Goal: Navigation & Orientation: Find specific page/section

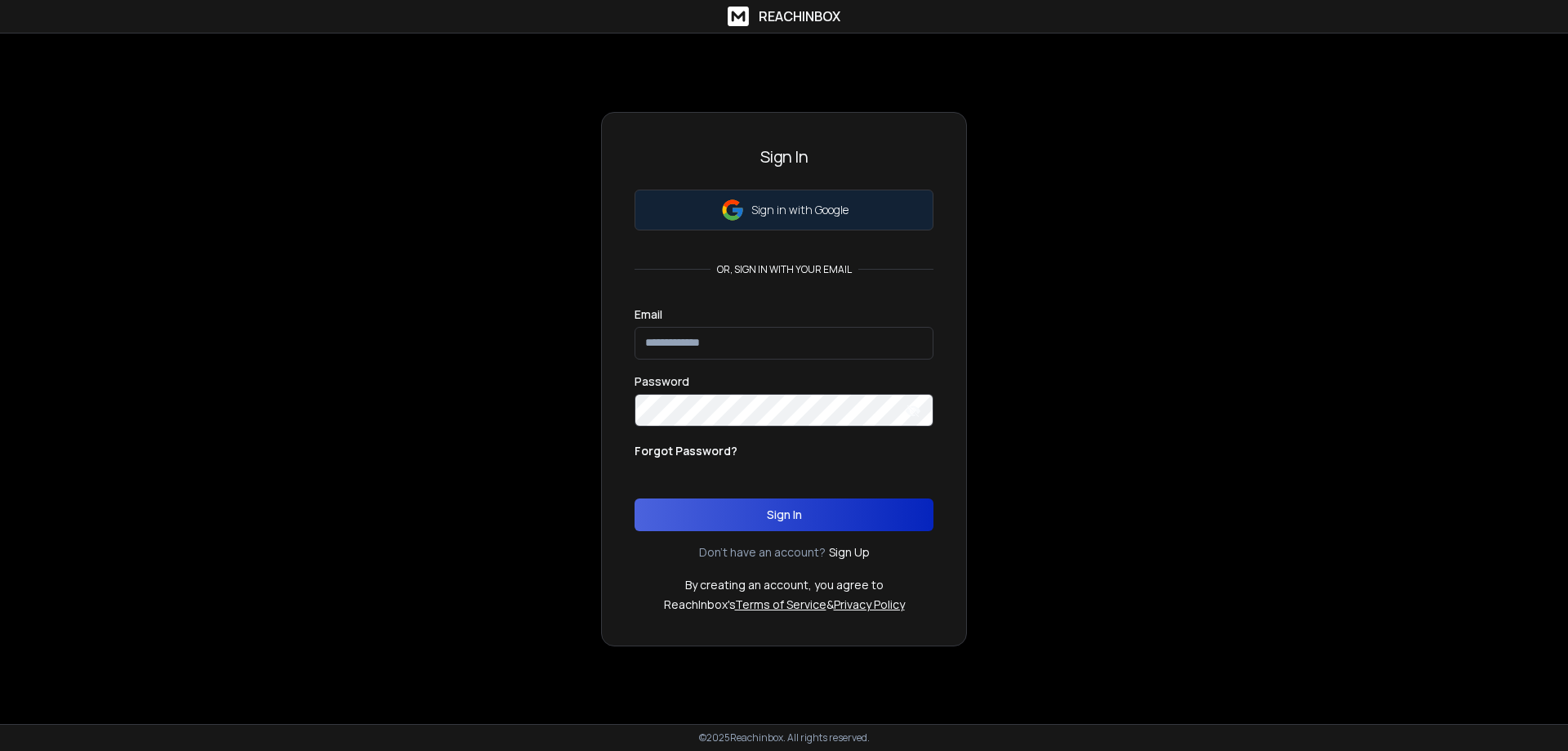
click at [705, 196] on button "Sign in with Google" at bounding box center [784, 209] width 299 height 40
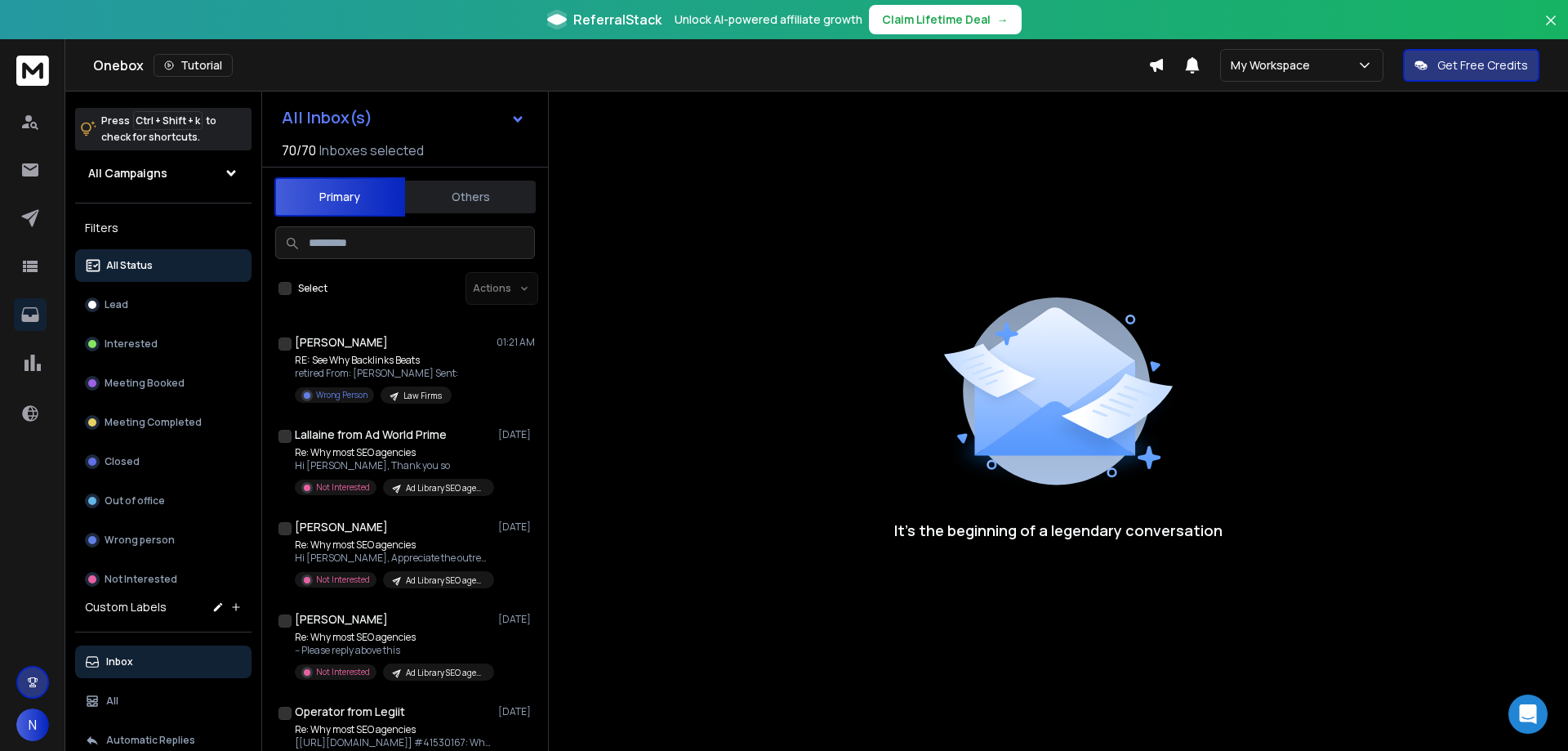
click at [1556, 26] on icon "Close banner" at bounding box center [1550, 20] width 15 height 15
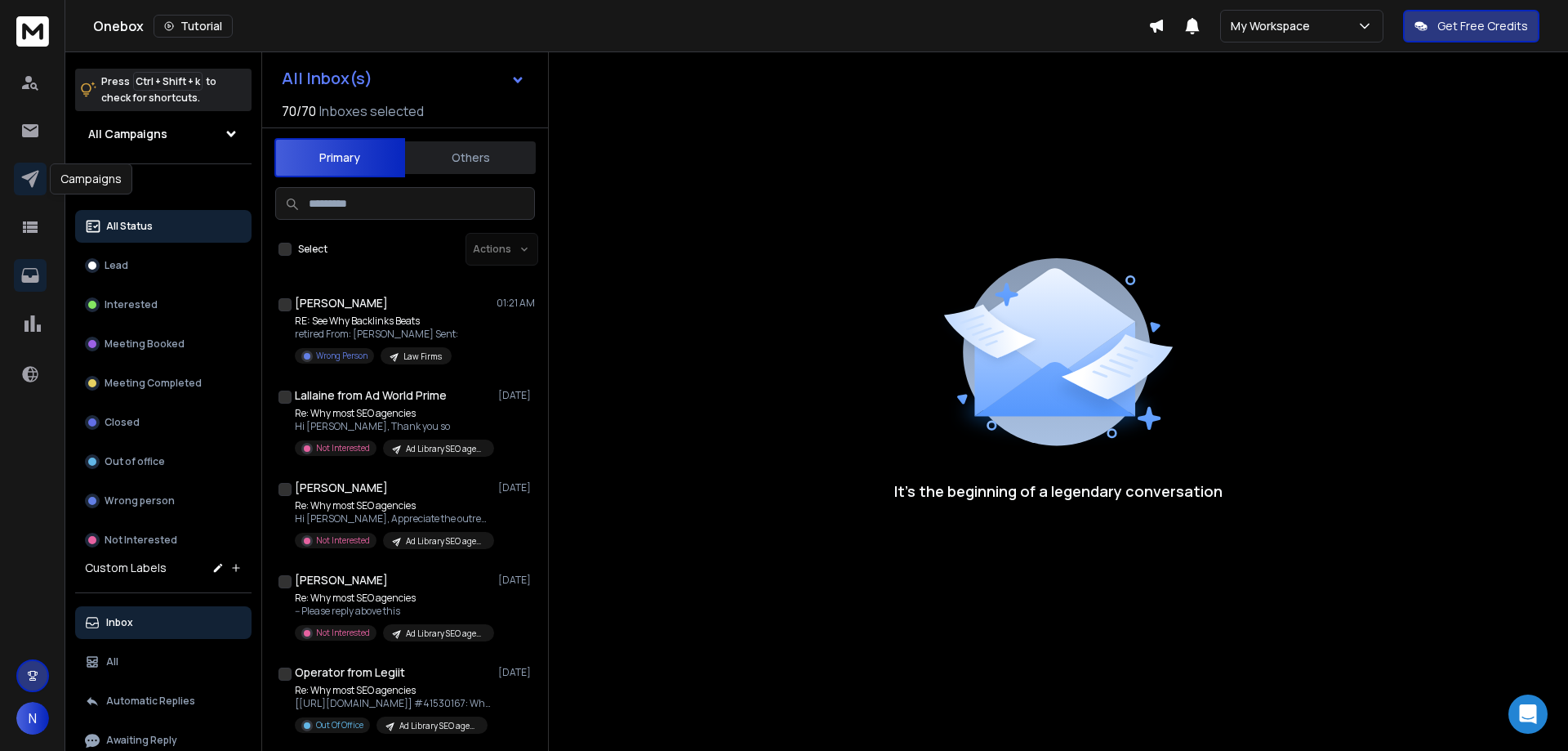
click at [38, 183] on icon at bounding box center [30, 179] width 19 height 19
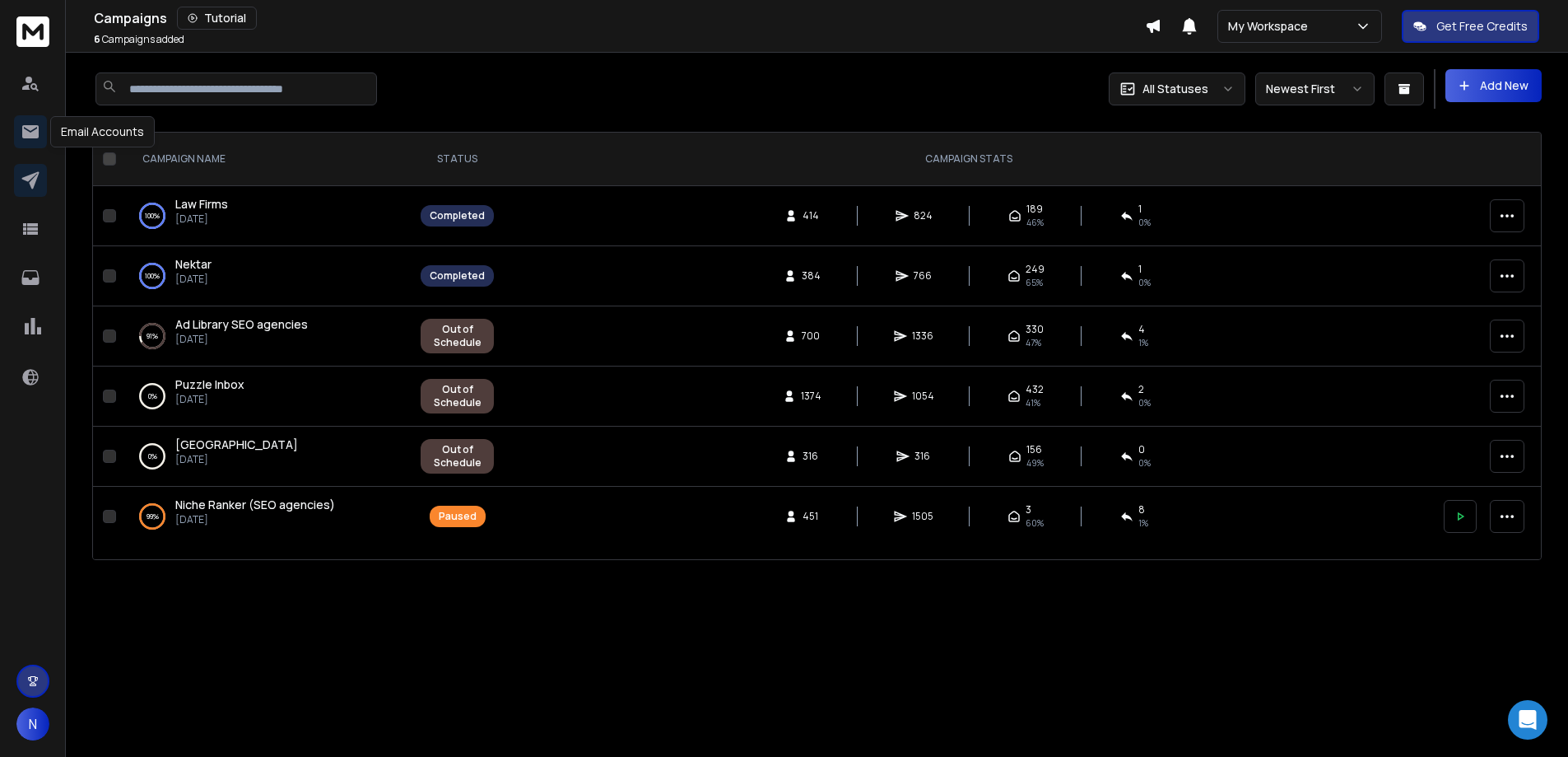
click at [29, 129] on icon at bounding box center [30, 131] width 17 height 13
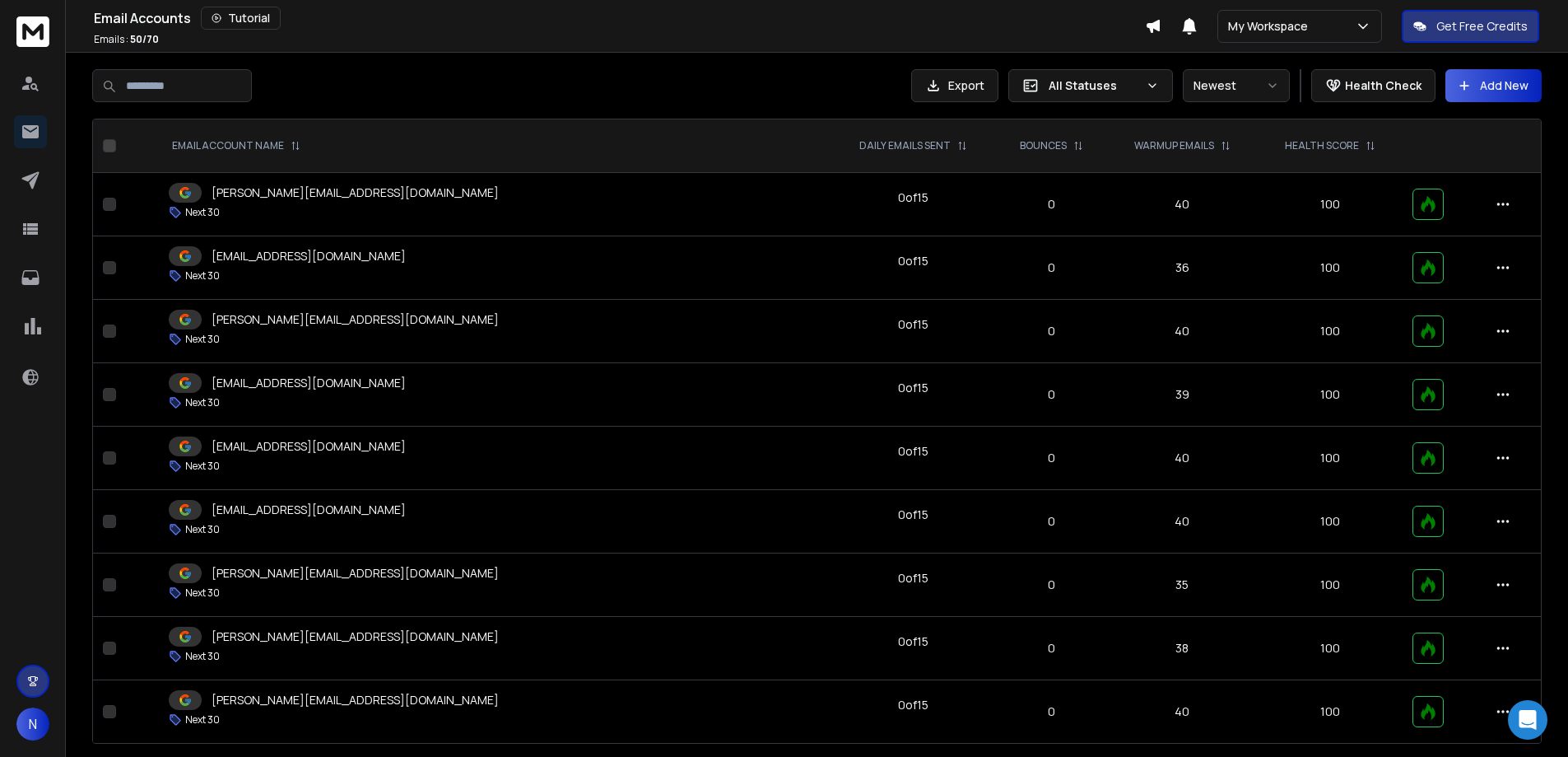
click at [669, 60] on div "Export All Statuses Newest Health Check Add New EMAIL ACCOUNT NAME DAILY EMAILS…" at bounding box center [816, 406] width 1502 height 707
drag, startPoint x: 669, startPoint y: 60, endPoint x: 657, endPoint y: 57, distance: 12.4
click at [669, 59] on div "Export All Statuses Newest Health Check Add New EMAIL ACCOUNT NAME DAILY EMAILS…" at bounding box center [816, 406] width 1502 height 707
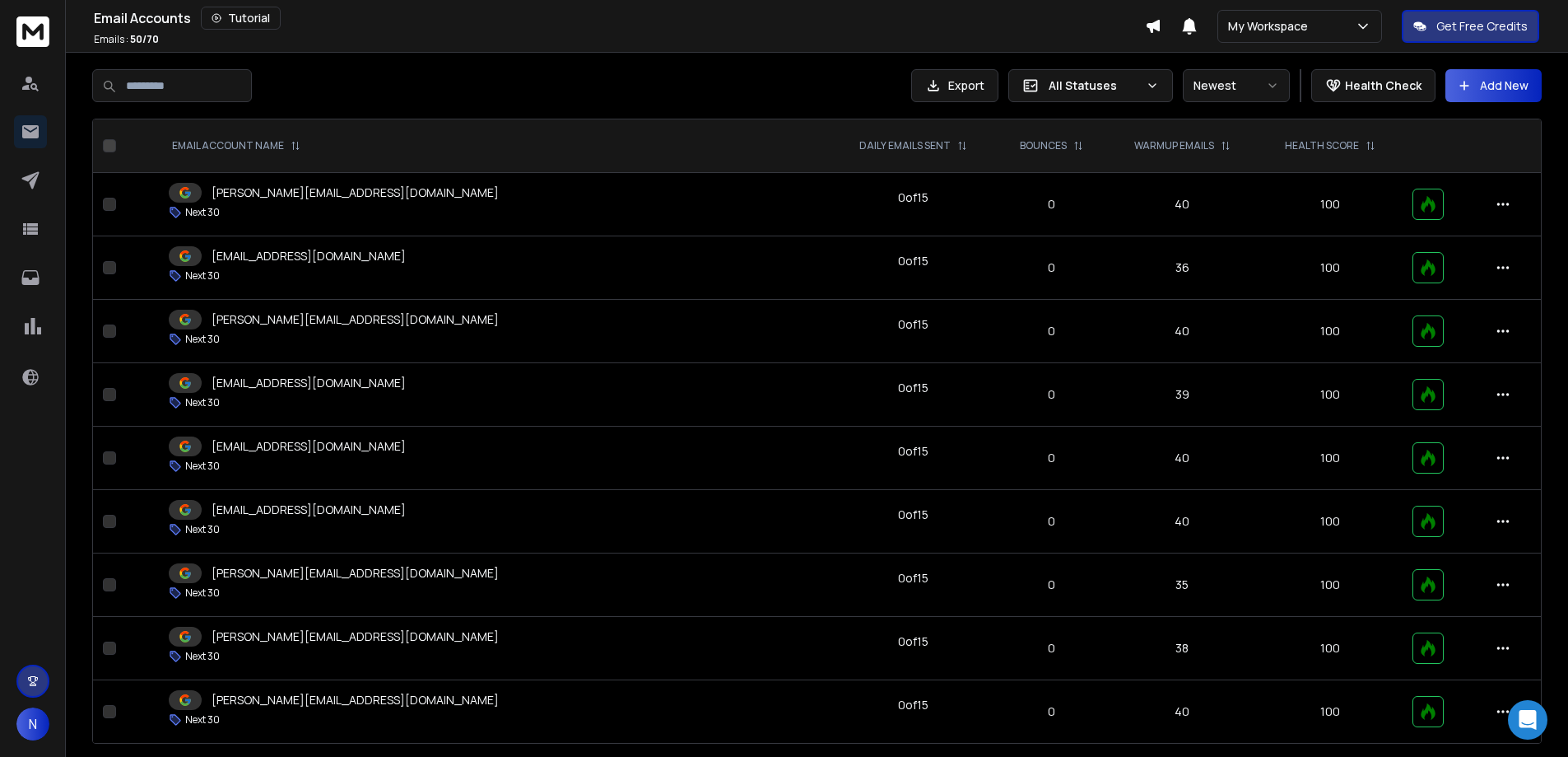
click at [506, 39] on div "Emails : 50 / 70" at bounding box center [620, 39] width 1051 height 13
click at [29, 272] on icon at bounding box center [30, 277] width 20 height 20
